Goal: Communication & Community: Answer question/provide support

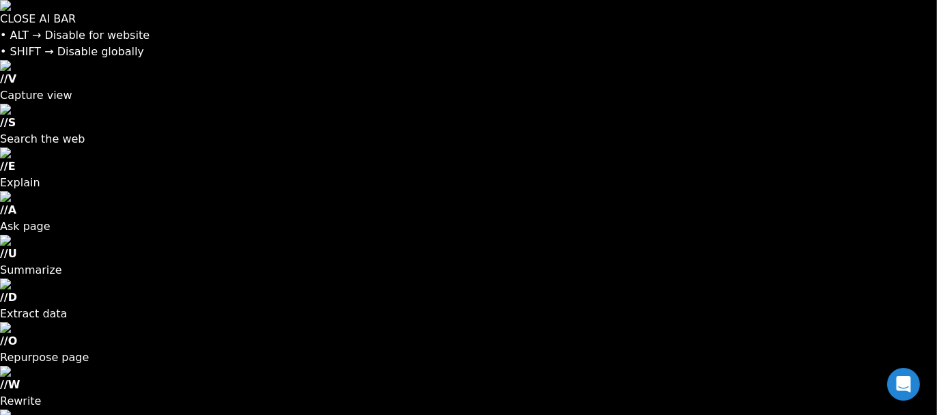
scroll to position [117, 0]
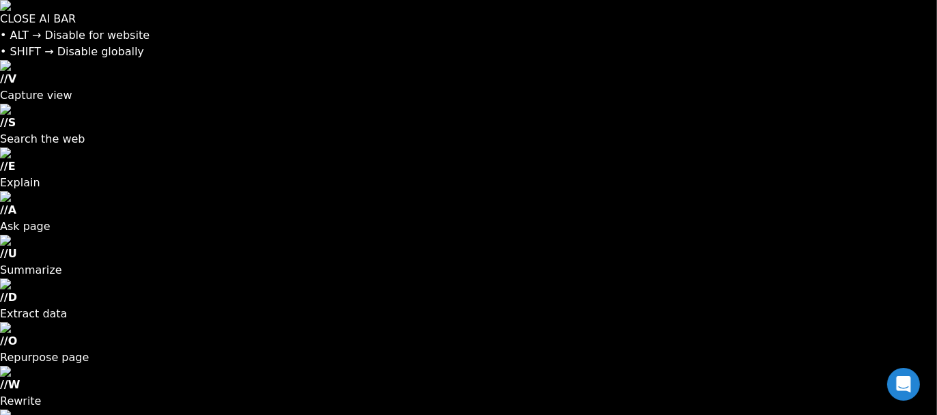
scroll to position [15, 0]
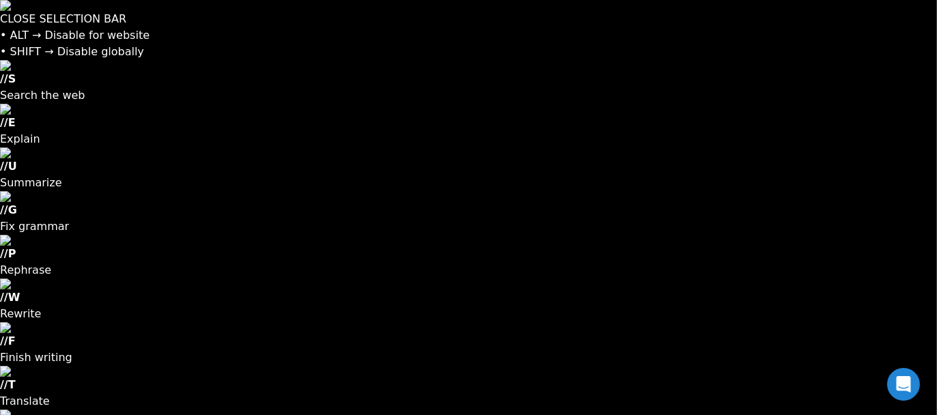
drag, startPoint x: 595, startPoint y: 199, endPoint x: 492, endPoint y: 199, distance: 103.2
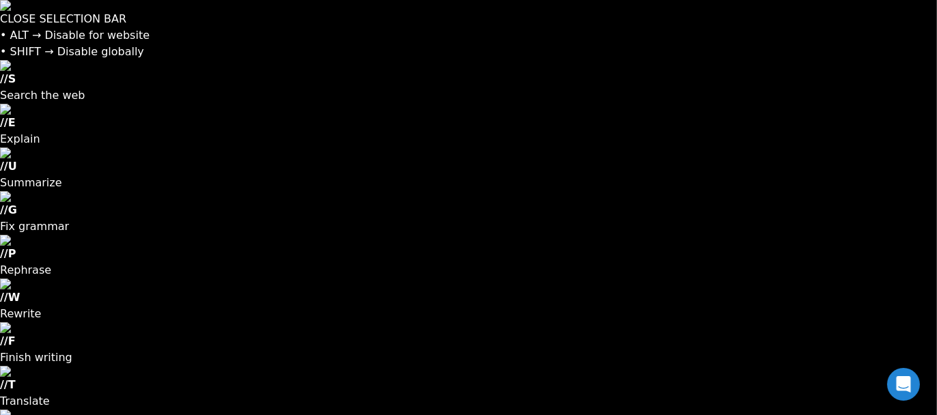
scroll to position [352, 0]
drag, startPoint x: 589, startPoint y: 300, endPoint x: 645, endPoint y: 303, distance: 56.1
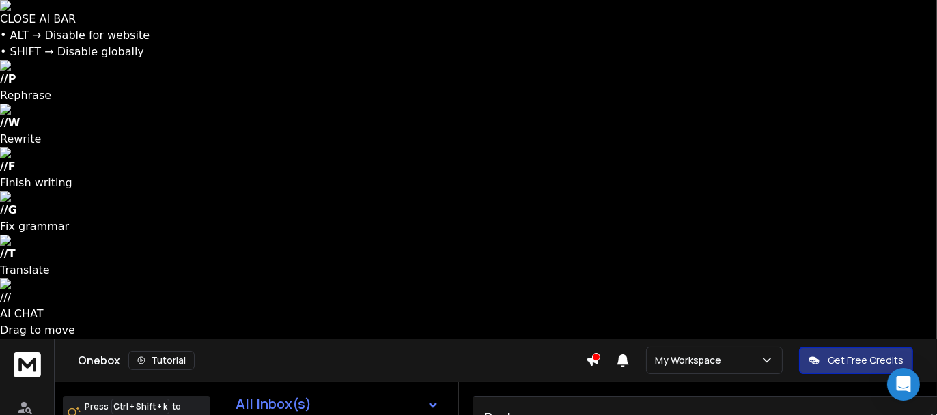
scroll to position [0, 0]
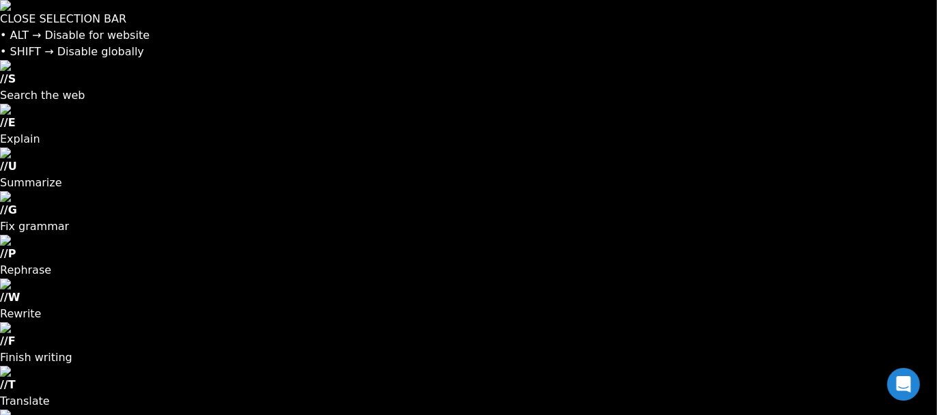
drag, startPoint x: 564, startPoint y: 303, endPoint x: 715, endPoint y: 332, distance: 153.8
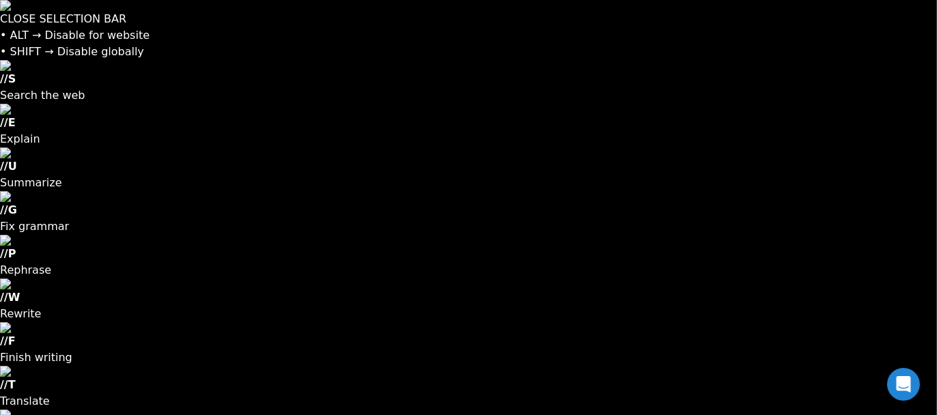
copy div "**********"
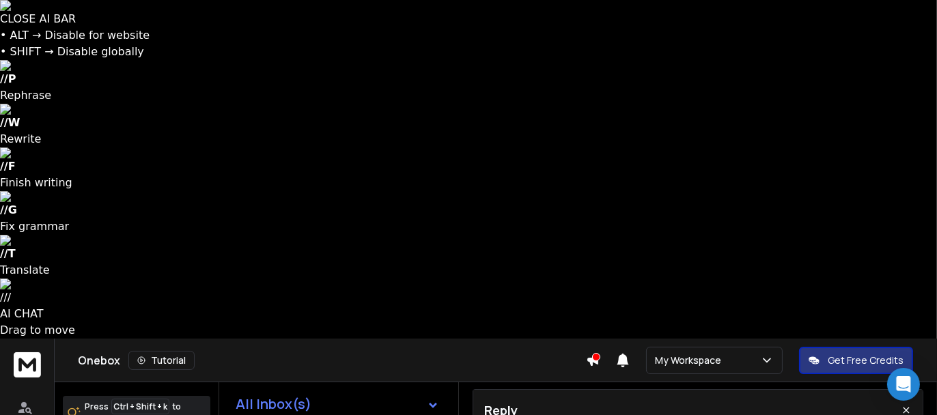
scroll to position [0, 0]
drag, startPoint x: 749, startPoint y: 320, endPoint x: 500, endPoint y: 309, distance: 249.6
drag, startPoint x: 500, startPoint y: 309, endPoint x: 707, endPoint y: 322, distance: 207.4
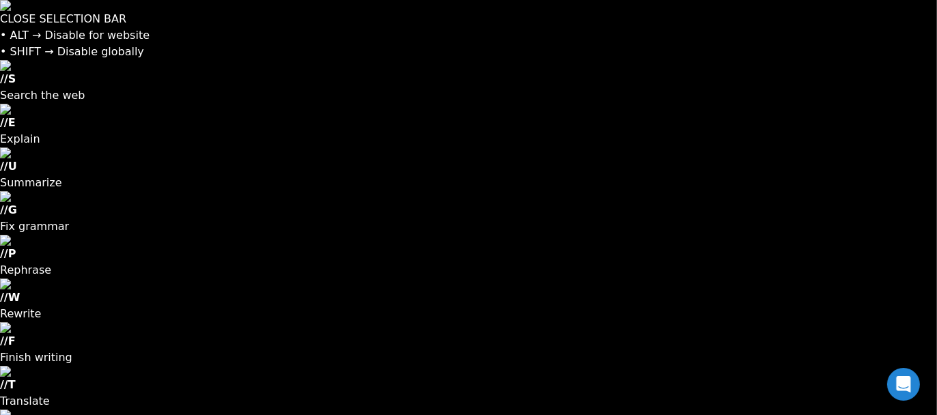
drag, startPoint x: 755, startPoint y: 316, endPoint x: 697, endPoint y: 310, distance: 58.4
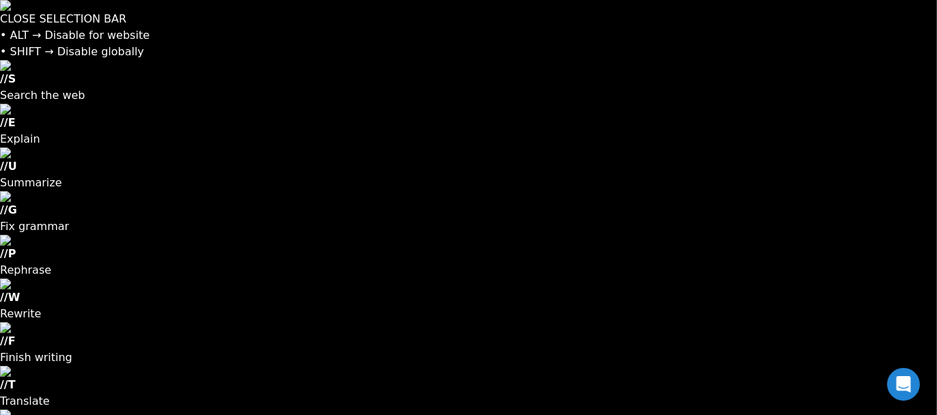
drag, startPoint x: 749, startPoint y: 315, endPoint x: 484, endPoint y: 316, distance: 264.4
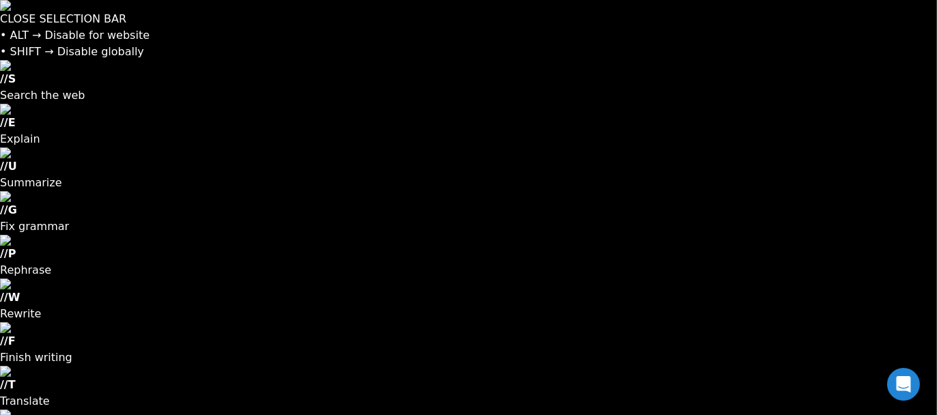
drag, startPoint x: 779, startPoint y: 334, endPoint x: 695, endPoint y: 331, distance: 83.4
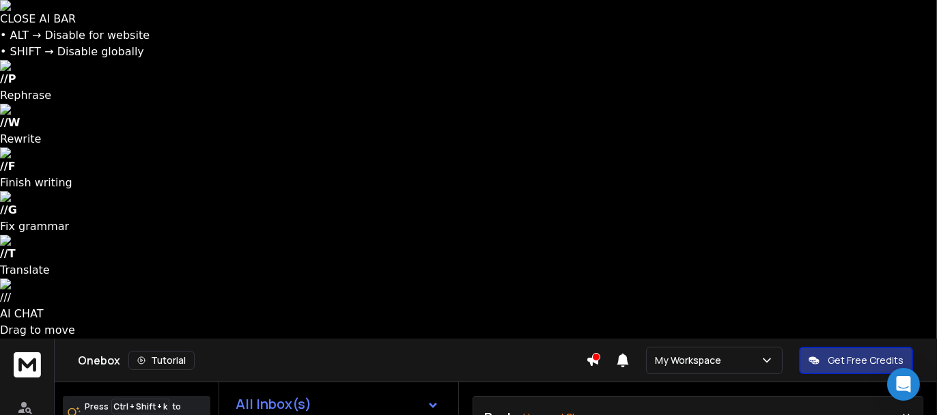
scroll to position [57, 0]
